Goal: Task Accomplishment & Management: Manage account settings

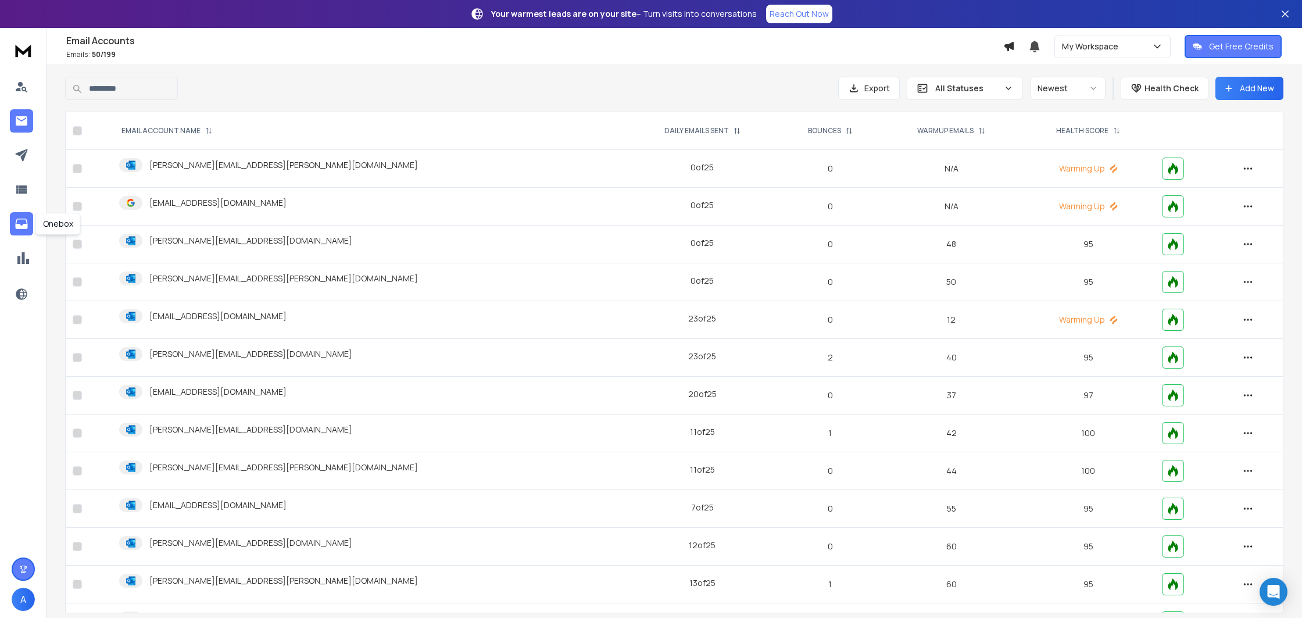
click at [17, 223] on icon at bounding box center [21, 224] width 12 height 10
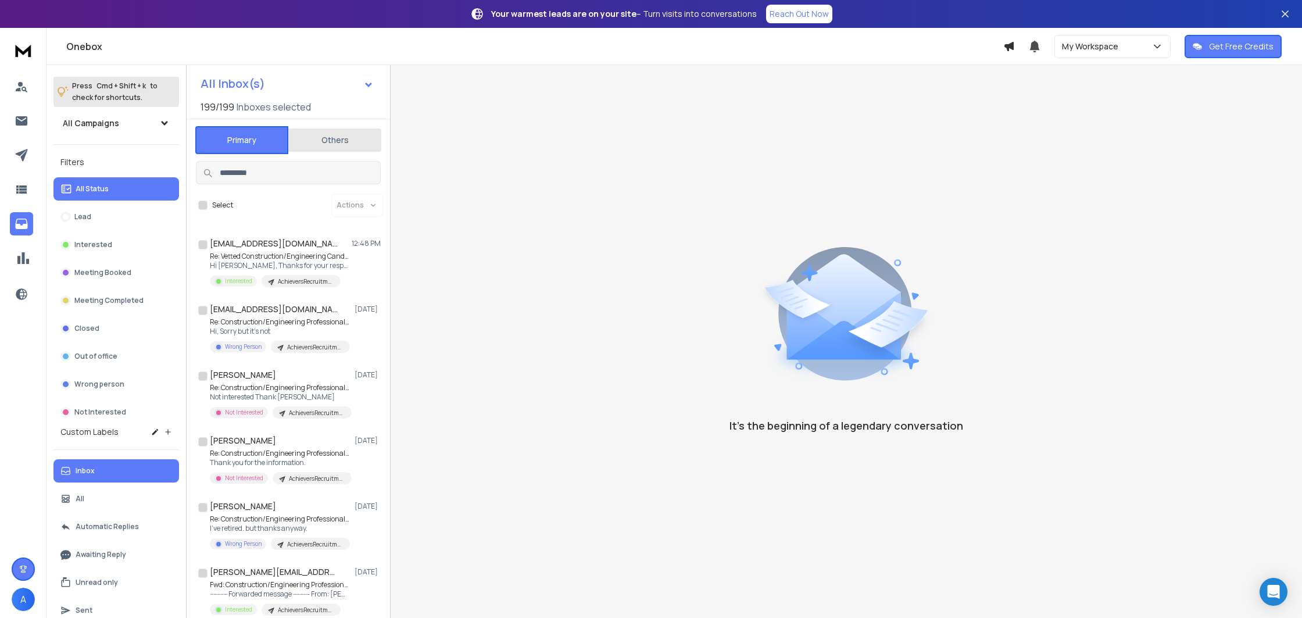
click at [119, 494] on button "All" at bounding box center [116, 498] width 126 height 23
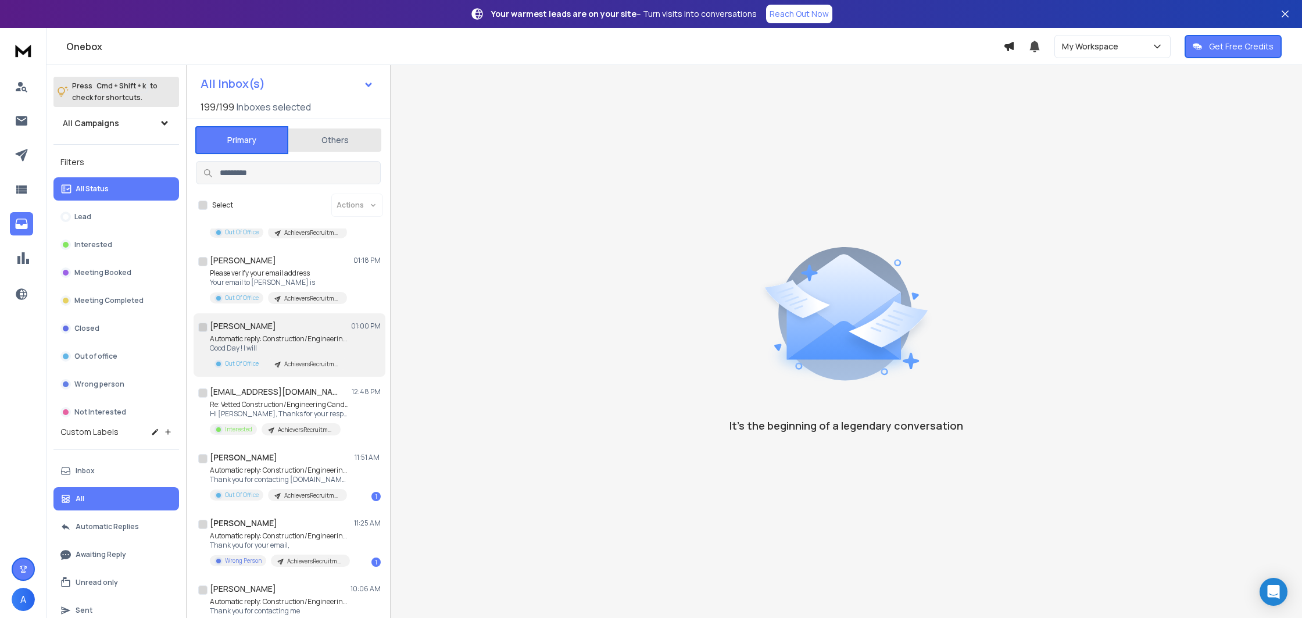
scroll to position [50, 0]
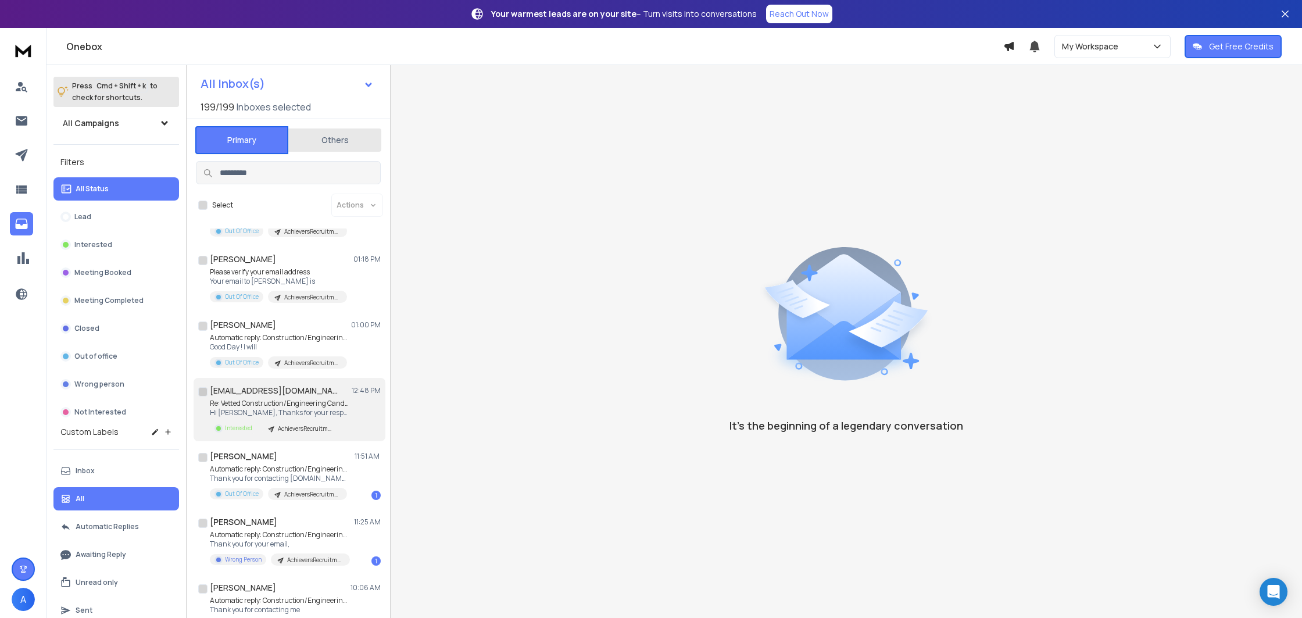
click at [332, 388] on h1 "[EMAIL_ADDRESS][DOMAIN_NAME]" at bounding box center [274, 391] width 128 height 12
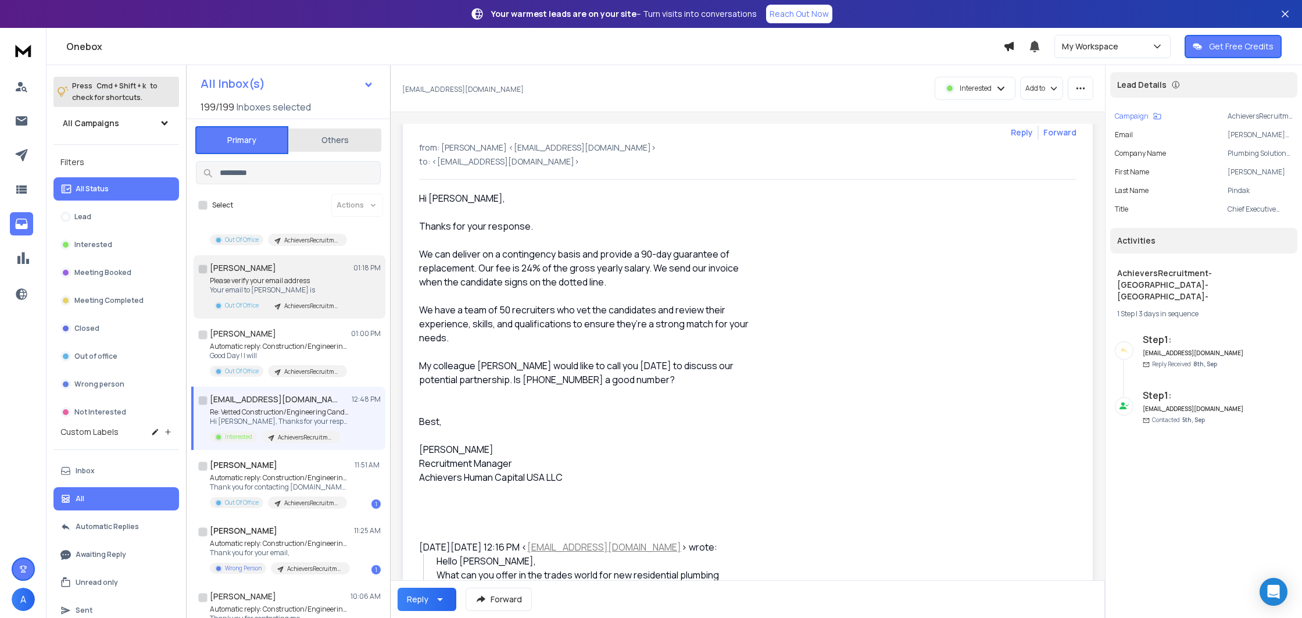
scroll to position [0, 0]
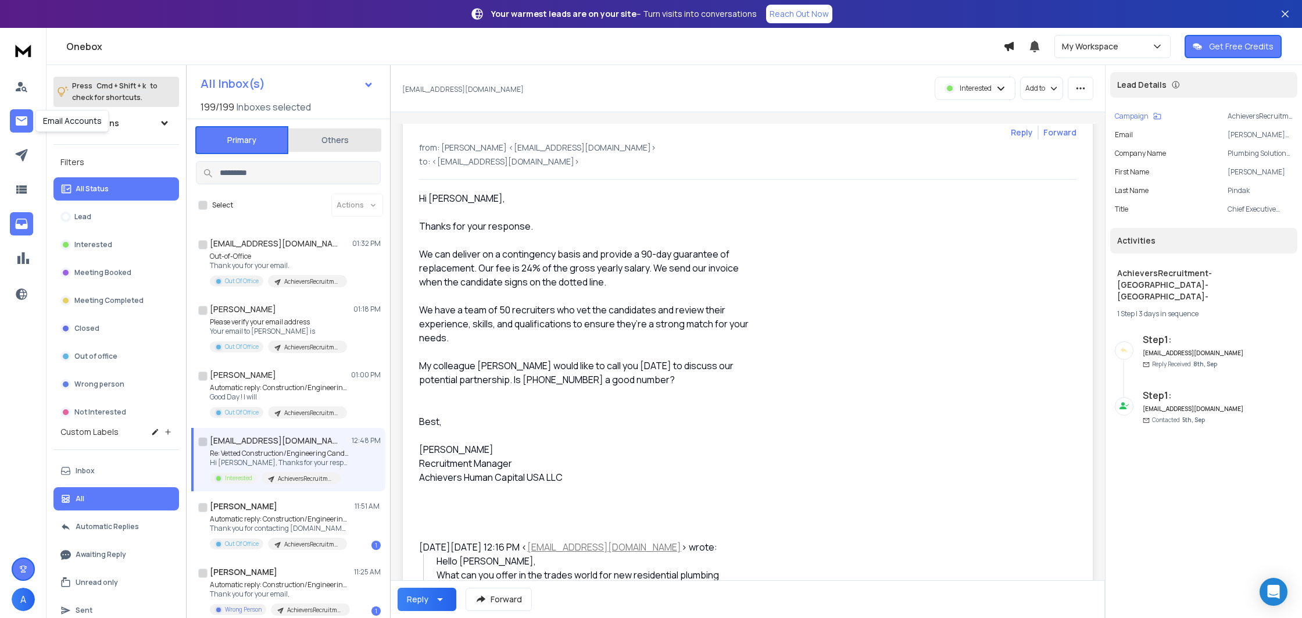
click at [24, 125] on icon at bounding box center [22, 120] width 12 height 9
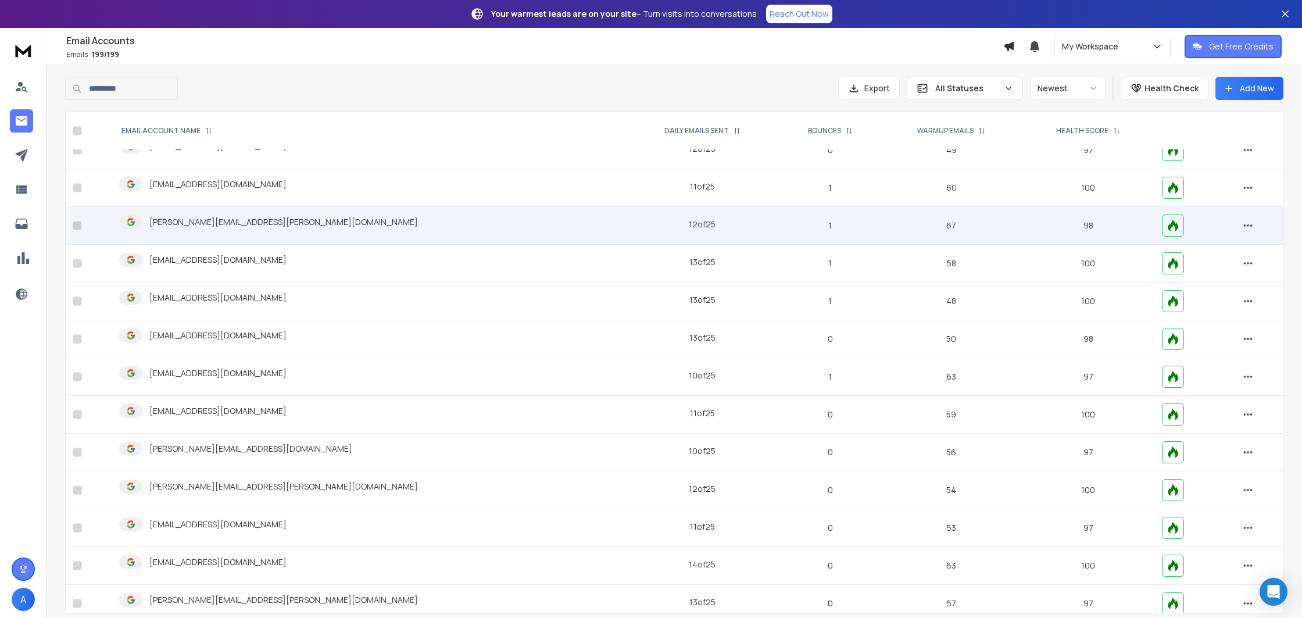
scroll to position [7065, 0]
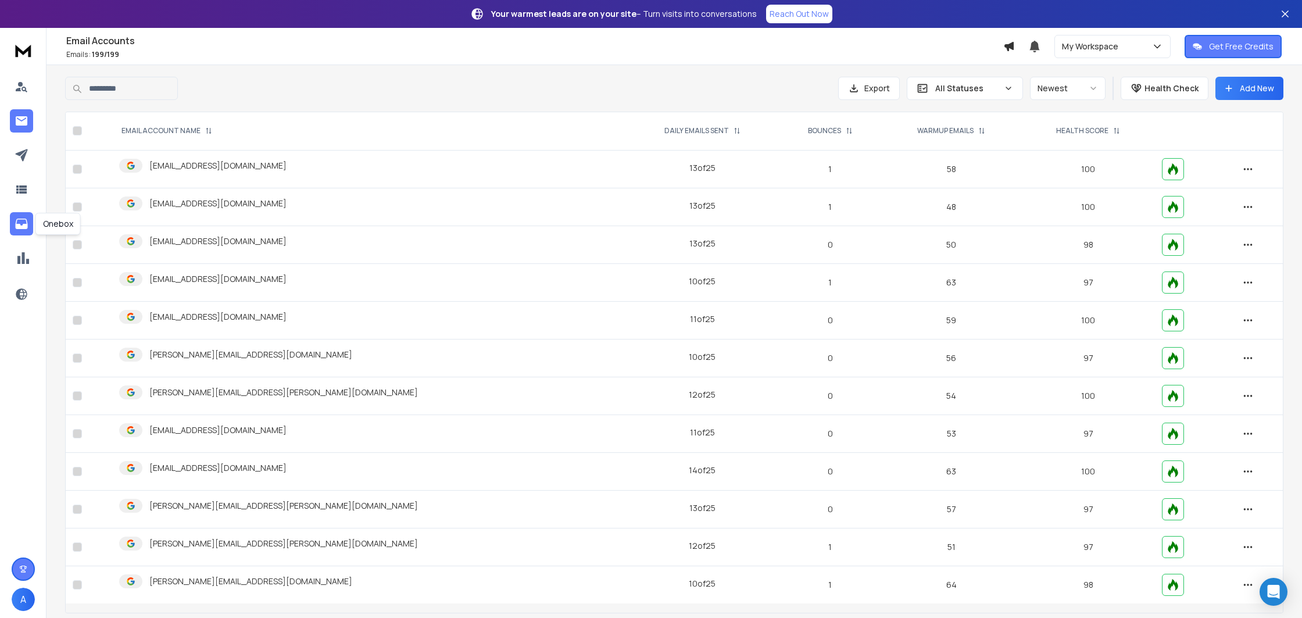
click at [16, 225] on icon at bounding box center [21, 224] width 12 height 10
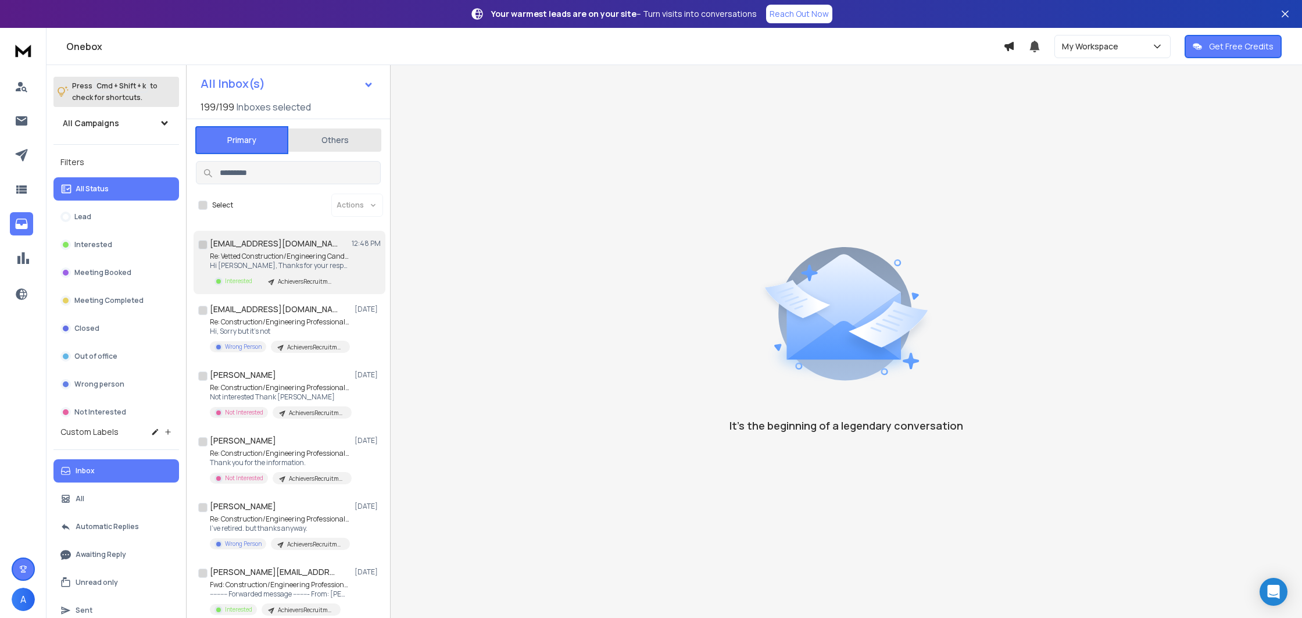
click at [257, 249] on div "[EMAIL_ADDRESS][DOMAIN_NAME] 12:48 PM Re: Vetted Construction/Engineering Candi…" at bounding box center [295, 262] width 171 height 49
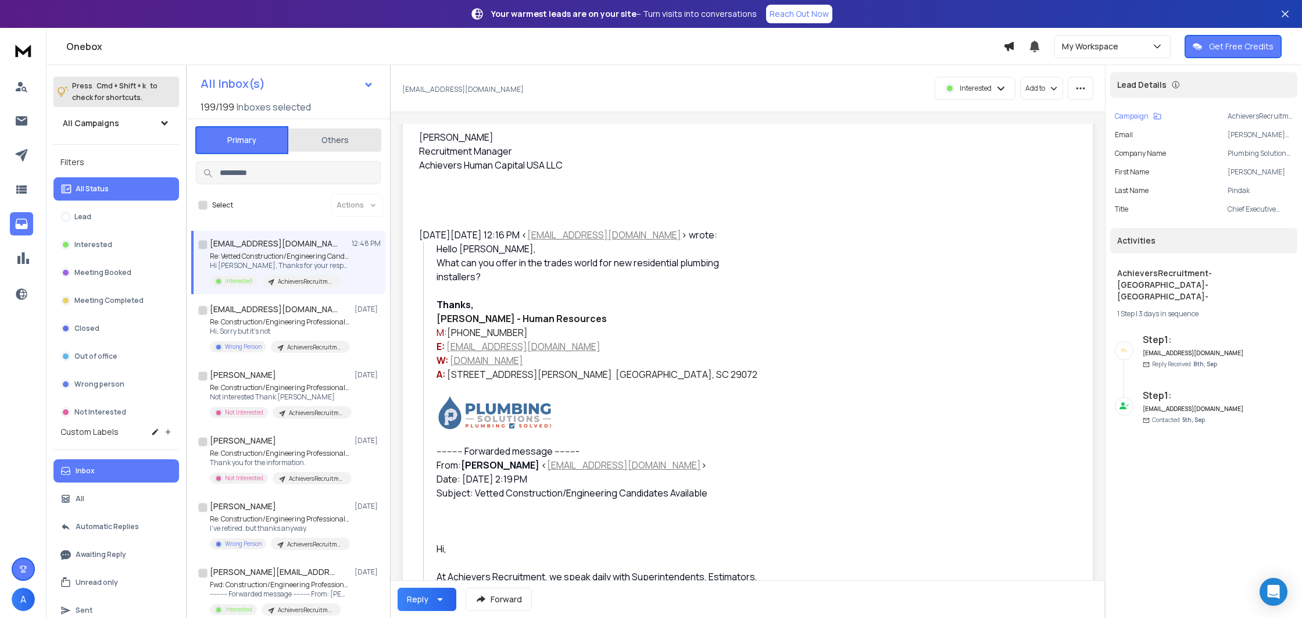
scroll to position [404, 0]
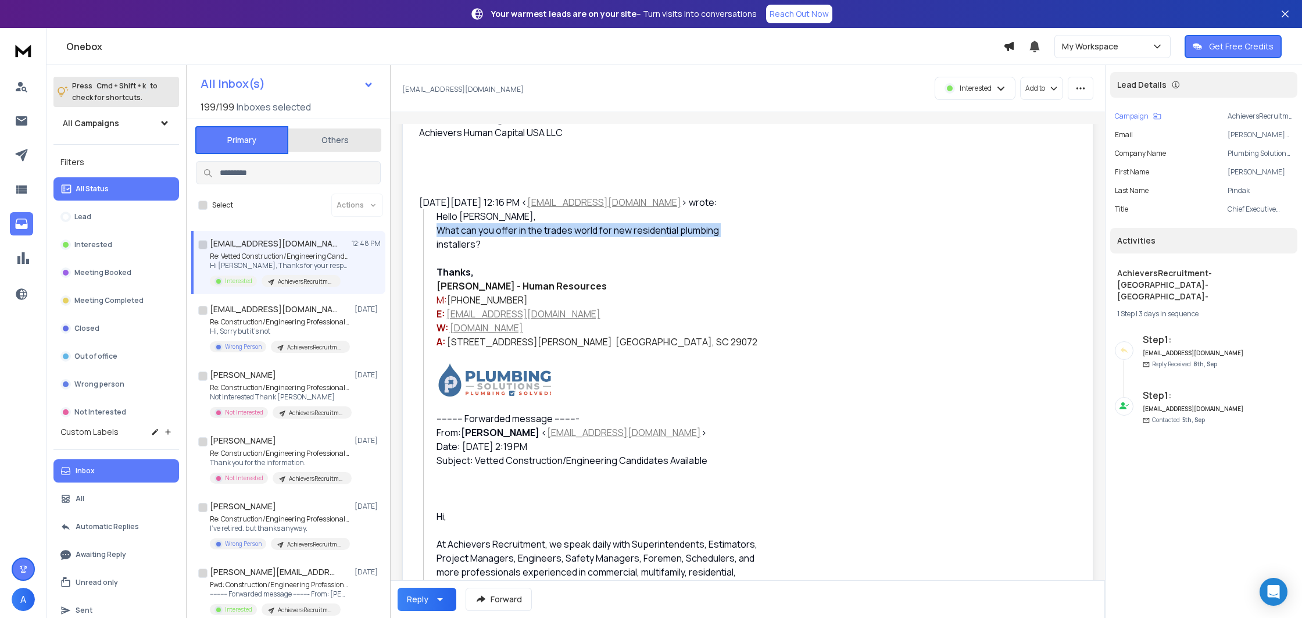
drag, startPoint x: 433, startPoint y: 241, endPoint x: 778, endPoint y: 249, distance: 345.4
click at [778, 249] on div "Re: Vetted Construction/Engineering Candidates Available [DATE] : 12:48 pm Repl…" at bounding box center [747, 459] width 657 height 1389
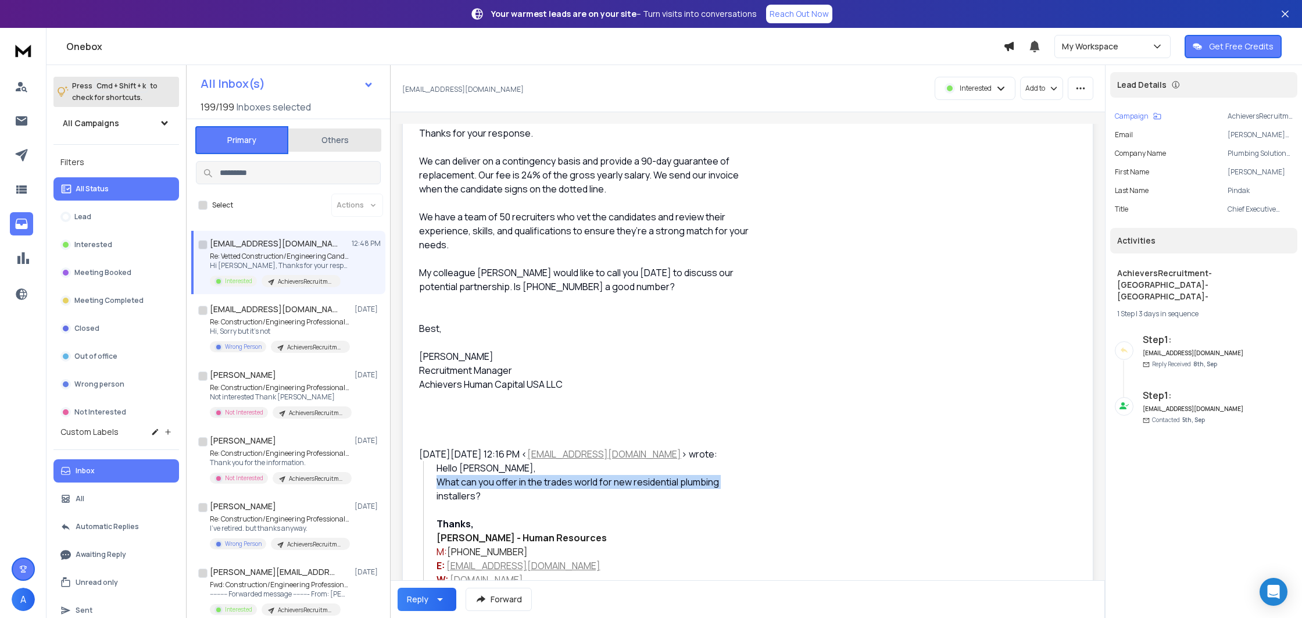
scroll to position [171, 0]
